Goal: Task Accomplishment & Management: Use online tool/utility

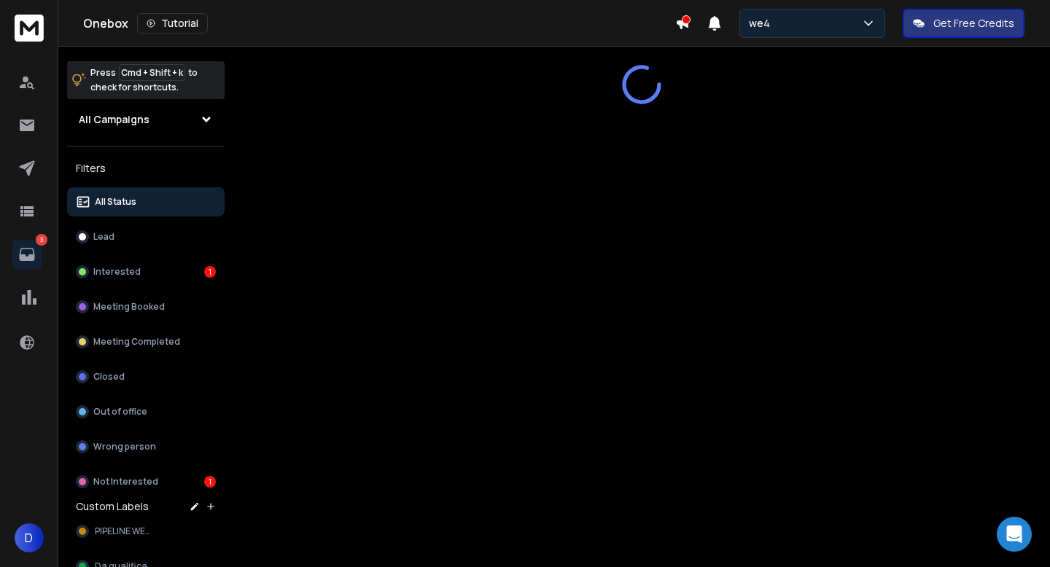
click at [845, 29] on div "we4" at bounding box center [812, 23] width 127 height 15
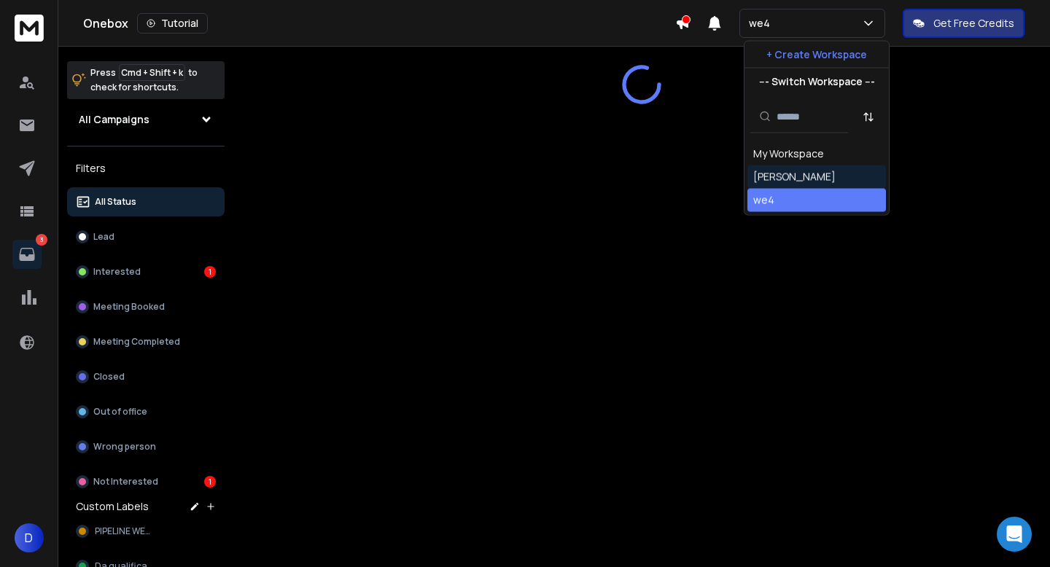
click at [855, 171] on div "[PERSON_NAME]" at bounding box center [817, 177] width 139 height 23
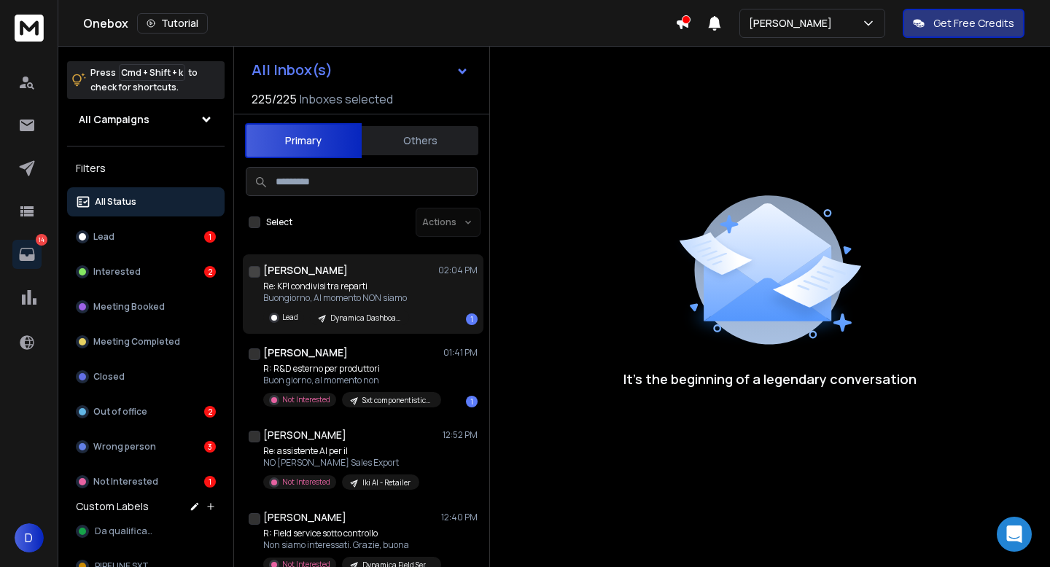
click at [392, 273] on div "Alessandro Ferraris 02:04 PM" at bounding box center [370, 270] width 214 height 15
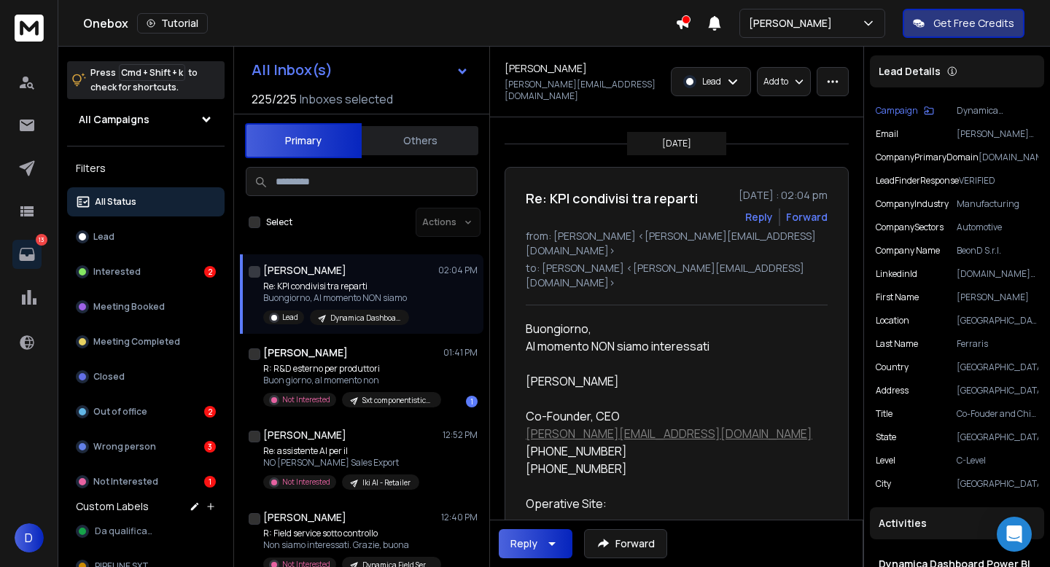
click at [732, 76] on icon at bounding box center [733, 82] width 12 height 12
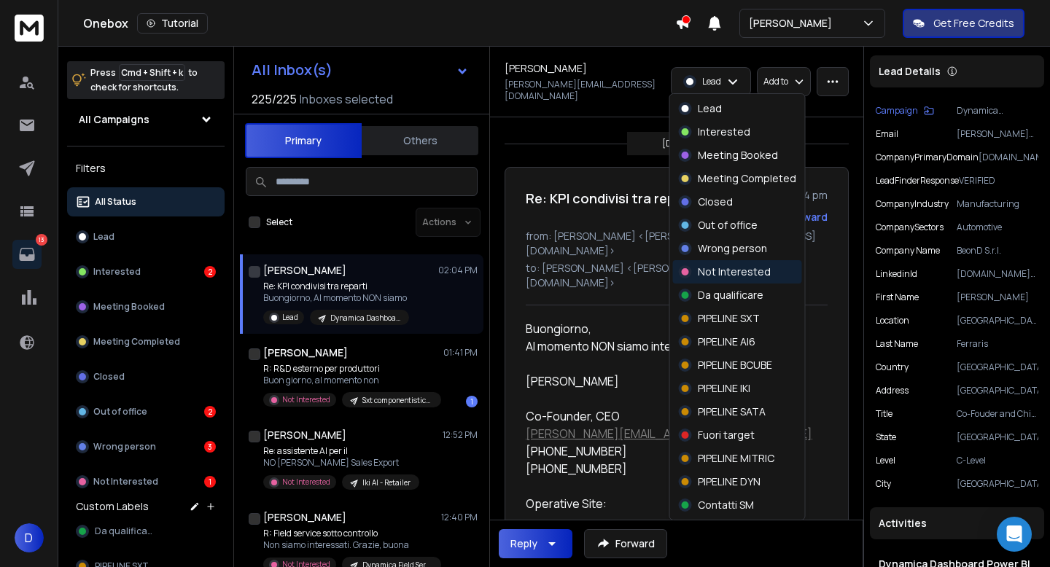
click at [755, 272] on p "Not Interested" at bounding box center [734, 272] width 73 height 15
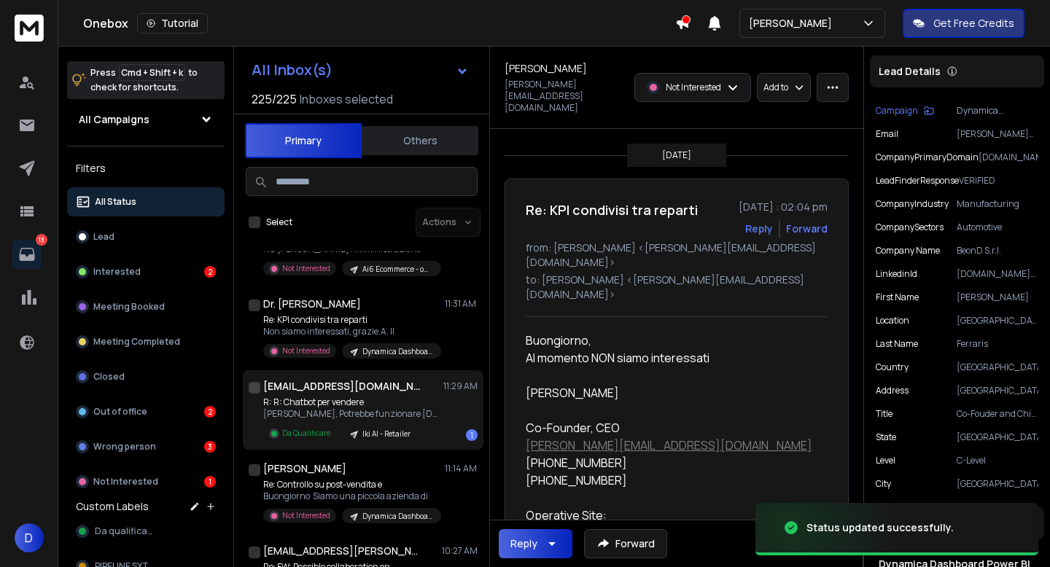
scroll to position [384, 0]
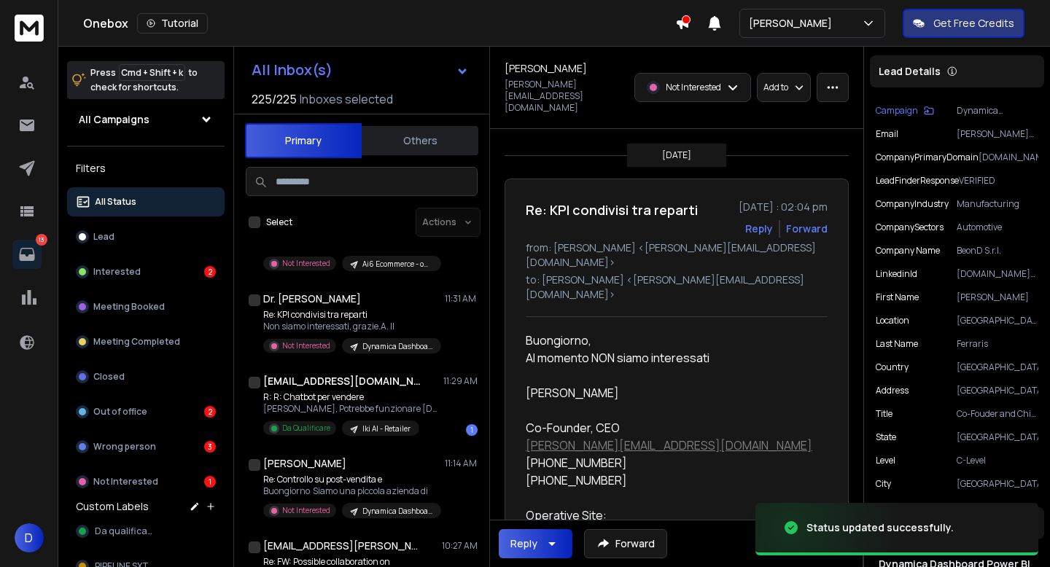
click at [816, 7] on div "Onebox Tutorial Davide Gulin Get Free Credits" at bounding box center [525, 23] width 1050 height 47
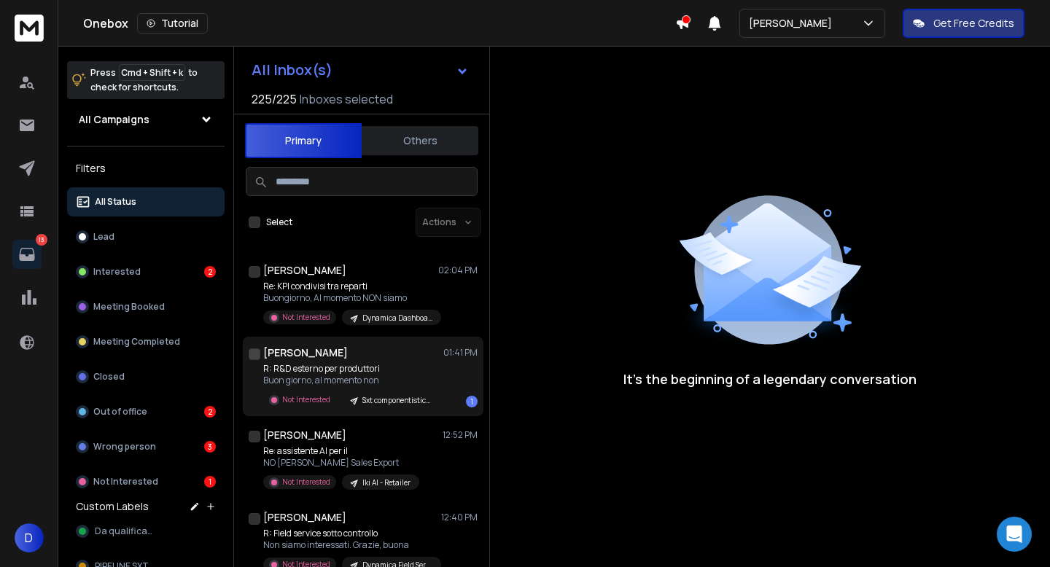
click at [446, 368] on div "R: R&D esterno per produttori Buon giorno, al momento non Not Interested Sxt co…" at bounding box center [370, 385] width 214 height 44
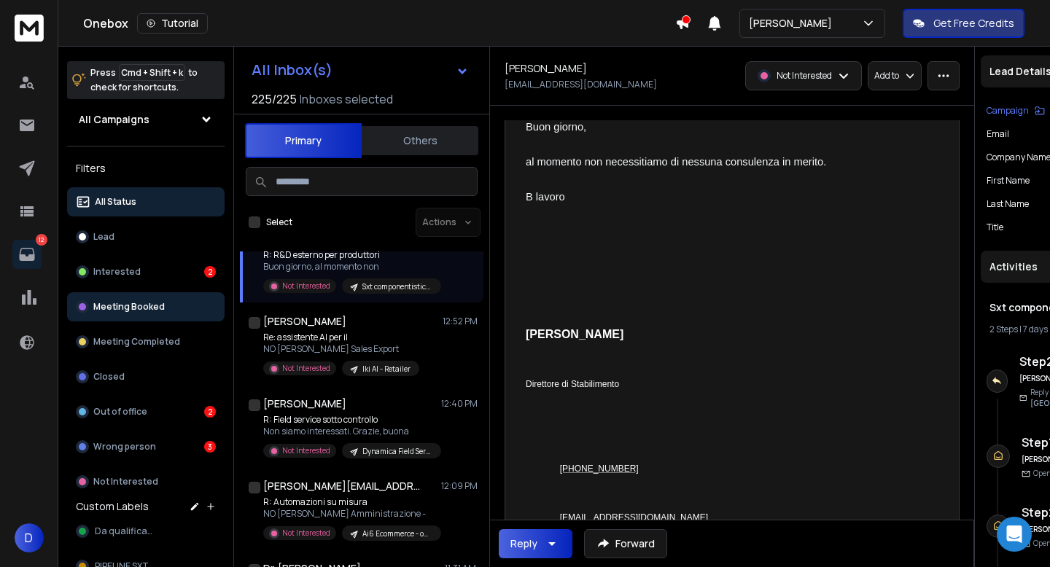
scroll to position [117, 0]
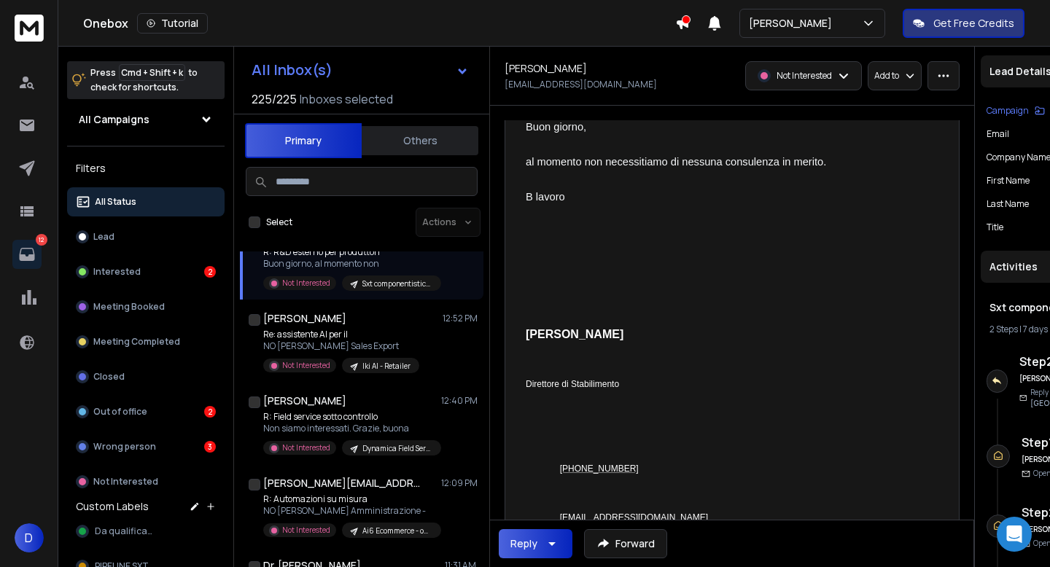
click at [147, 282] on button "Interested 2" at bounding box center [146, 271] width 158 height 29
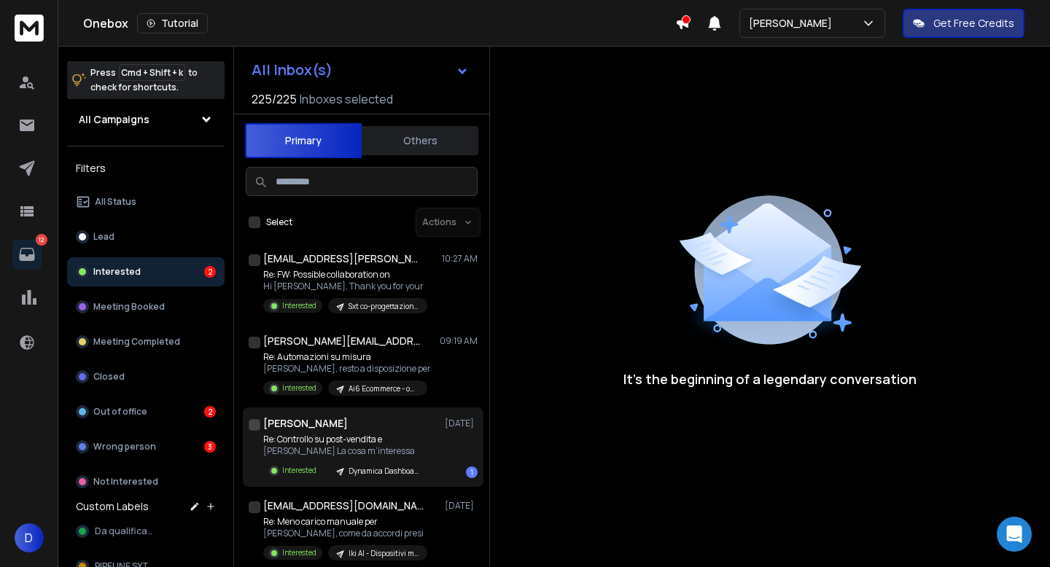
scroll to position [0, 0]
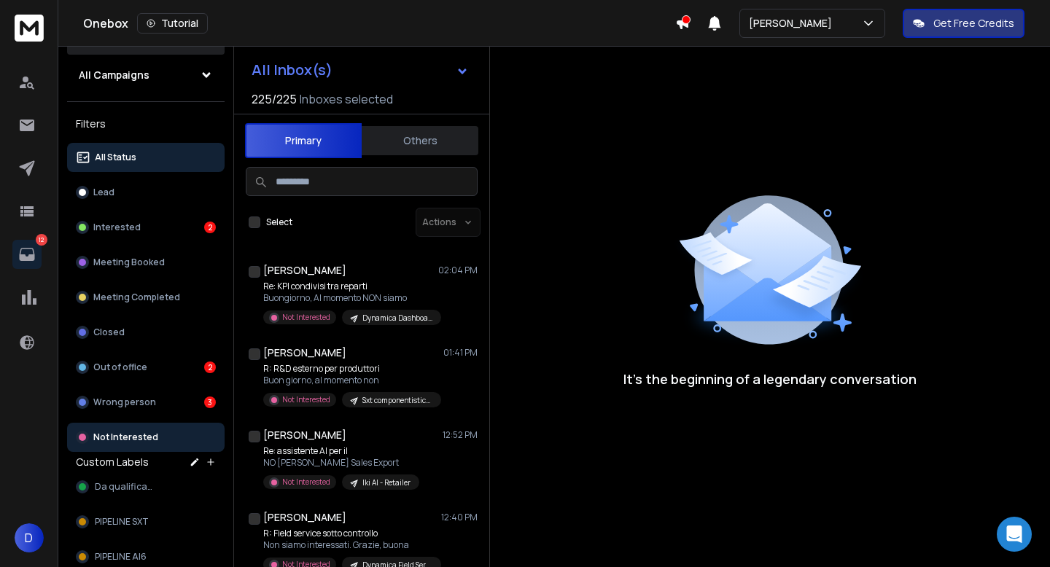
scroll to position [59, 0]
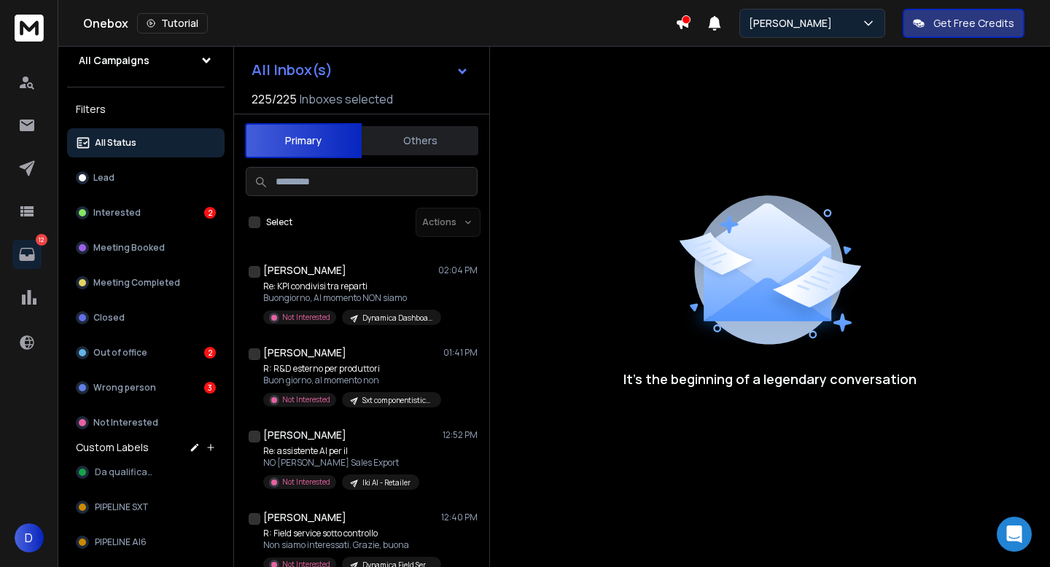
click at [794, 29] on p "[PERSON_NAME]" at bounding box center [793, 23] width 89 height 15
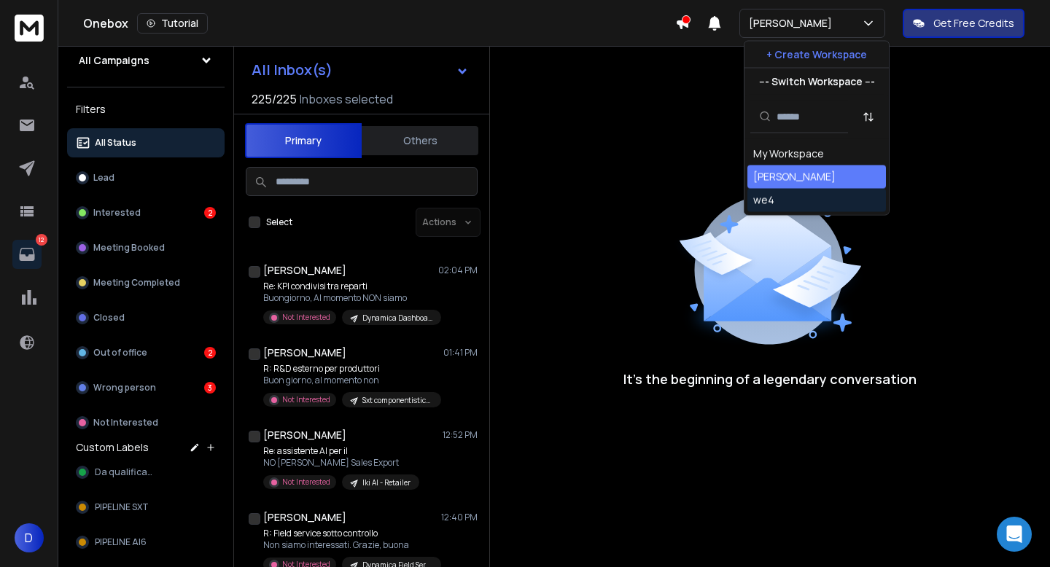
click at [810, 206] on div "we4" at bounding box center [817, 200] width 139 height 23
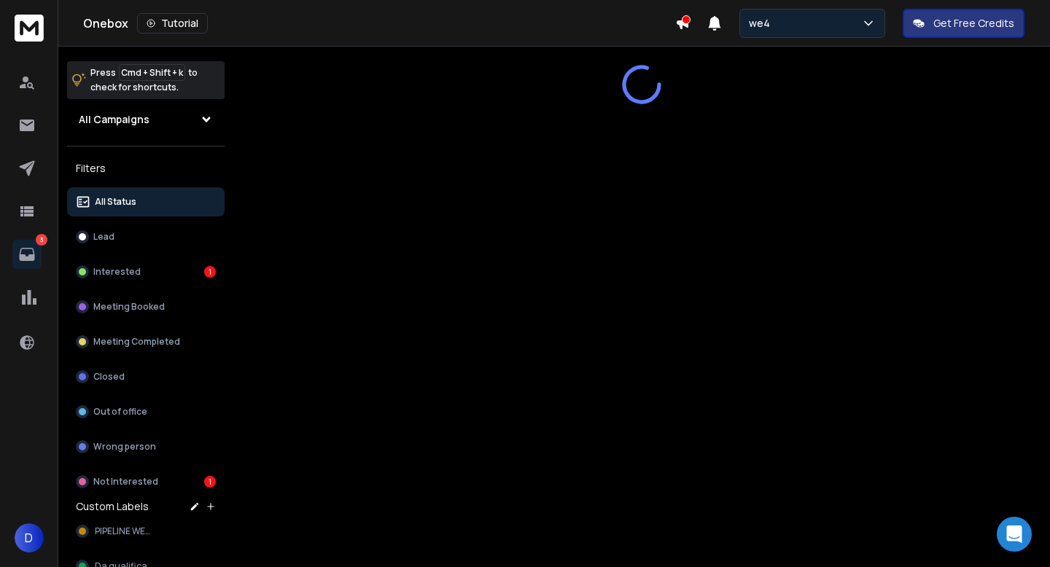
click at [840, 25] on div "we4" at bounding box center [812, 23] width 127 height 15
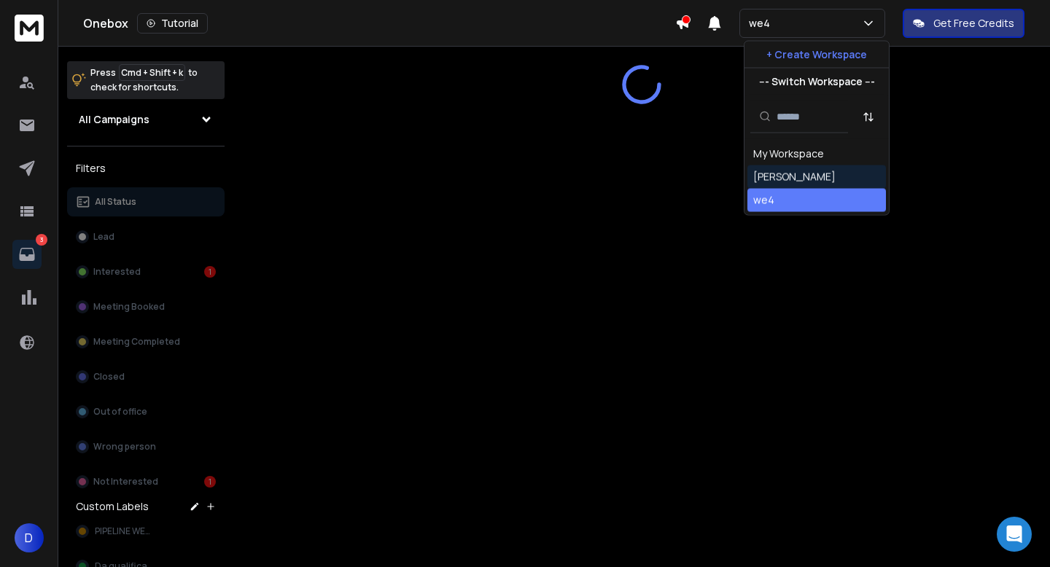
click at [805, 179] on div "[PERSON_NAME]" at bounding box center [794, 177] width 82 height 15
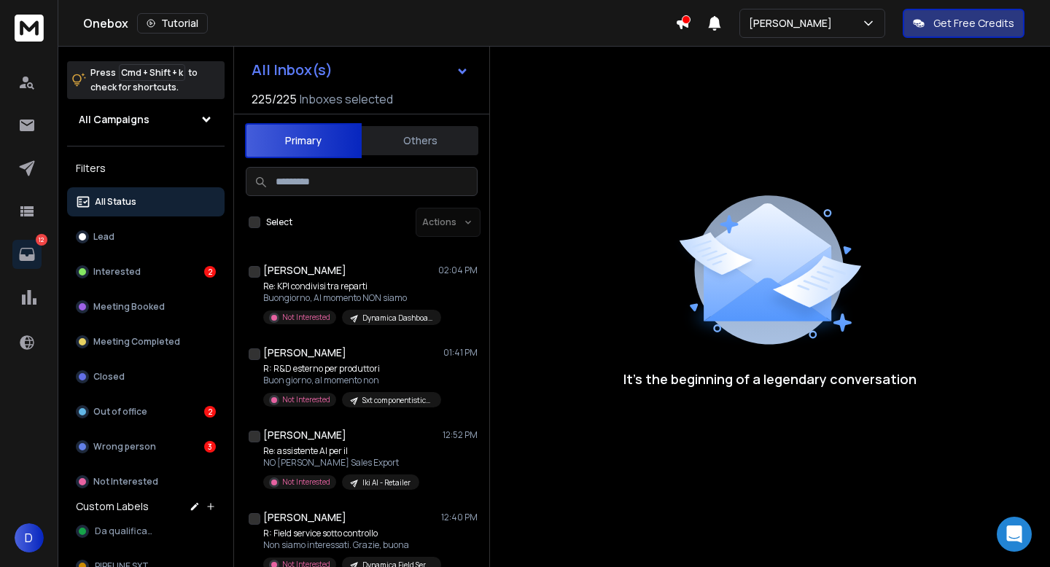
scroll to position [24, 0]
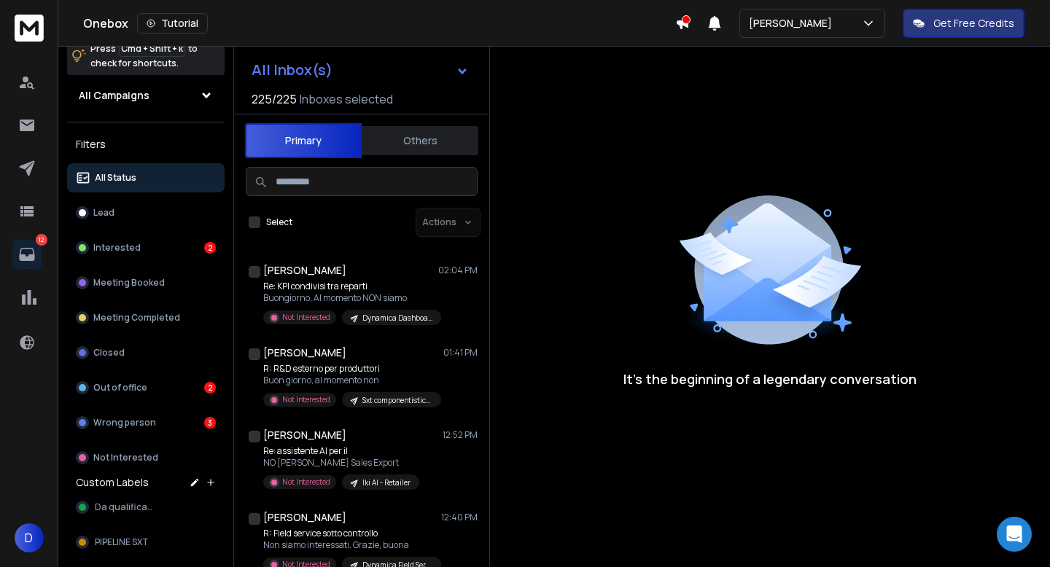
click at [167, 501] on button "Da qualificare" at bounding box center [146, 507] width 158 height 29
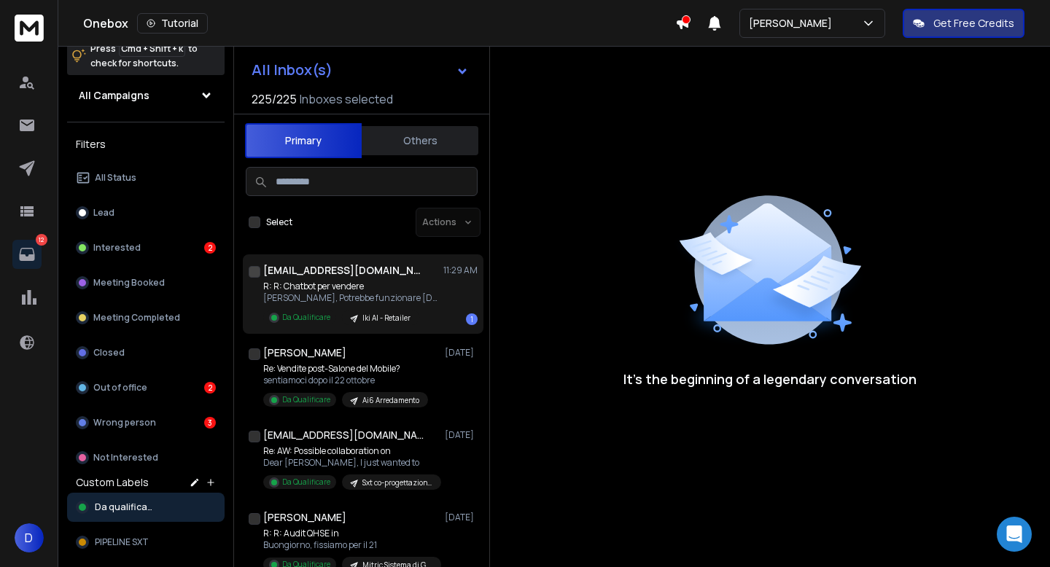
click at [394, 290] on p "R: R: Chatbot per vendere" at bounding box center [350, 287] width 175 height 12
